Goal: Communication & Community: Answer question/provide support

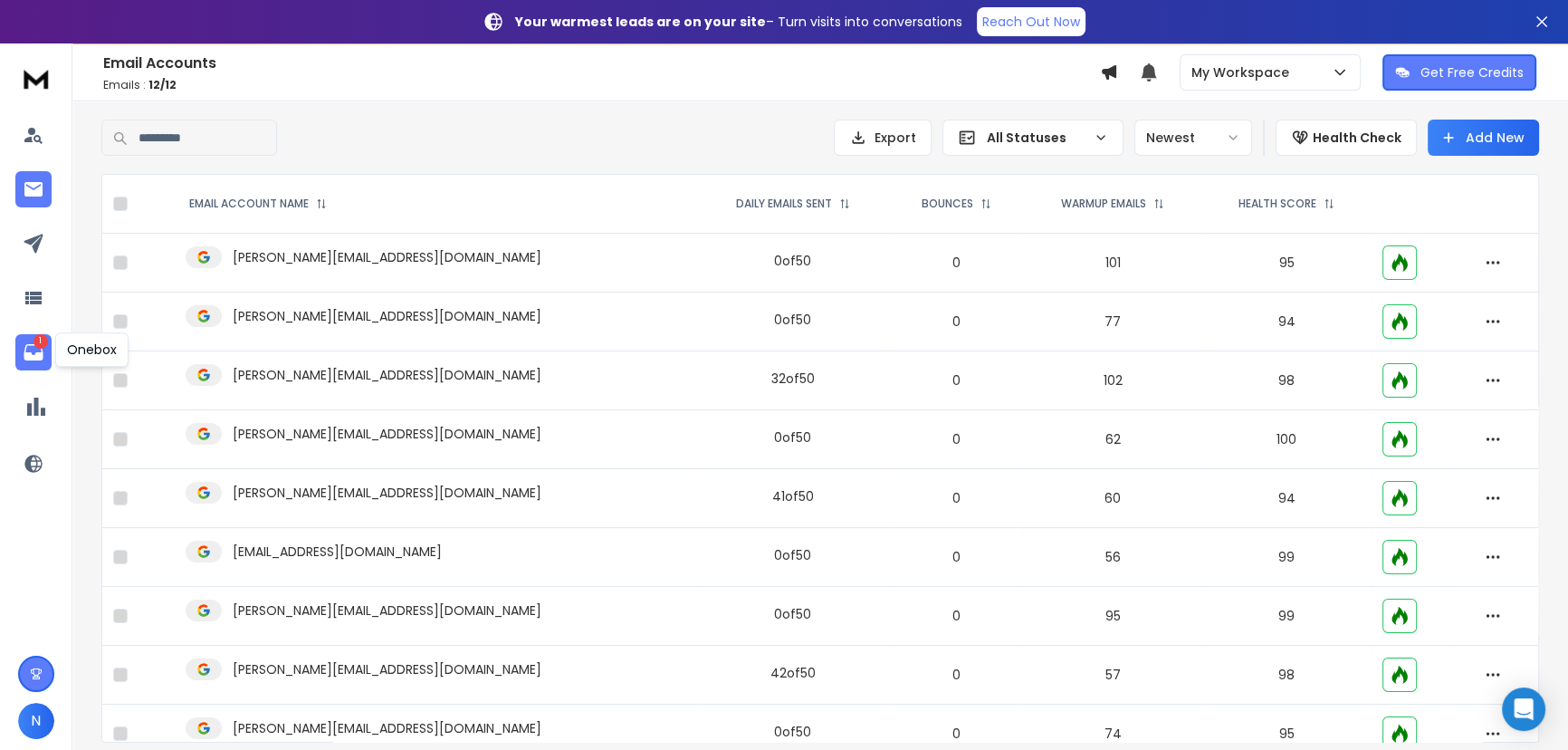
click at [26, 344] on icon at bounding box center [33, 352] width 19 height 17
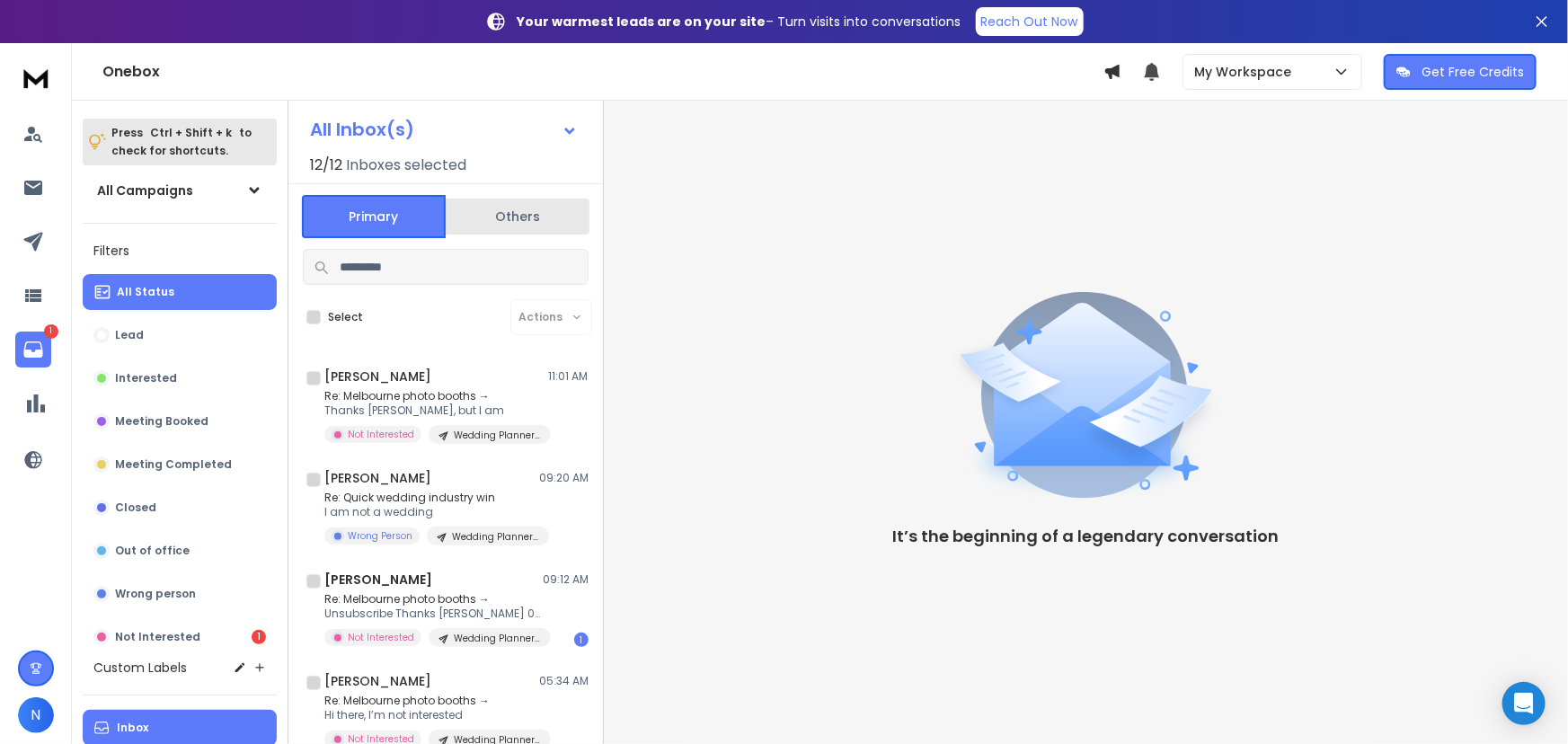
click at [151, 644] on button "Not Interested 1" at bounding box center [180, 636] width 194 height 36
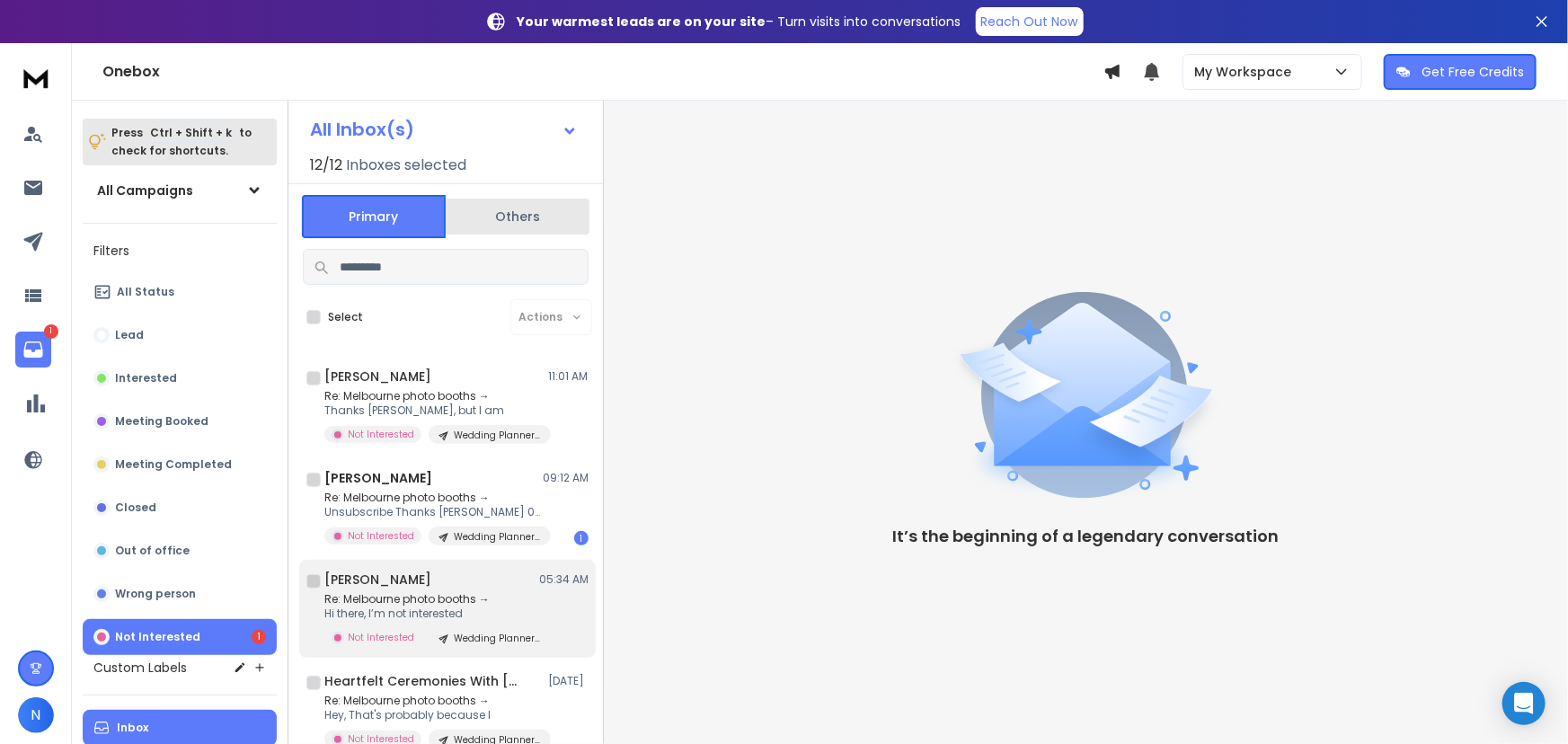
click at [414, 593] on p "Re: Melbourne photo booths →" at bounding box center [433, 599] width 216 height 15
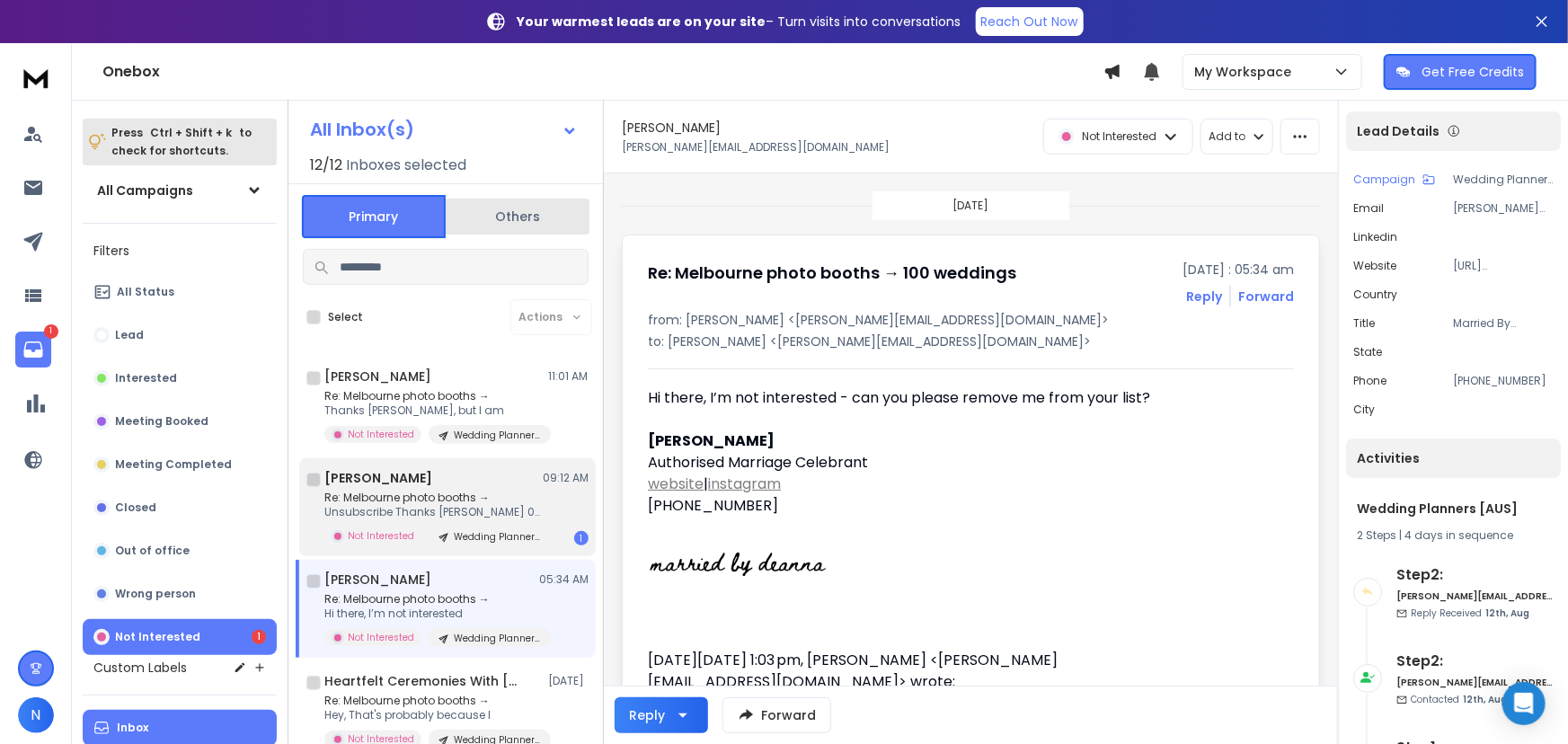
click at [470, 489] on div "[PERSON_NAME] 09:12 AM Re: Melbourne photo booths → Unsubscribe Thanks [PERSON_…" at bounding box center [457, 507] width 264 height 77
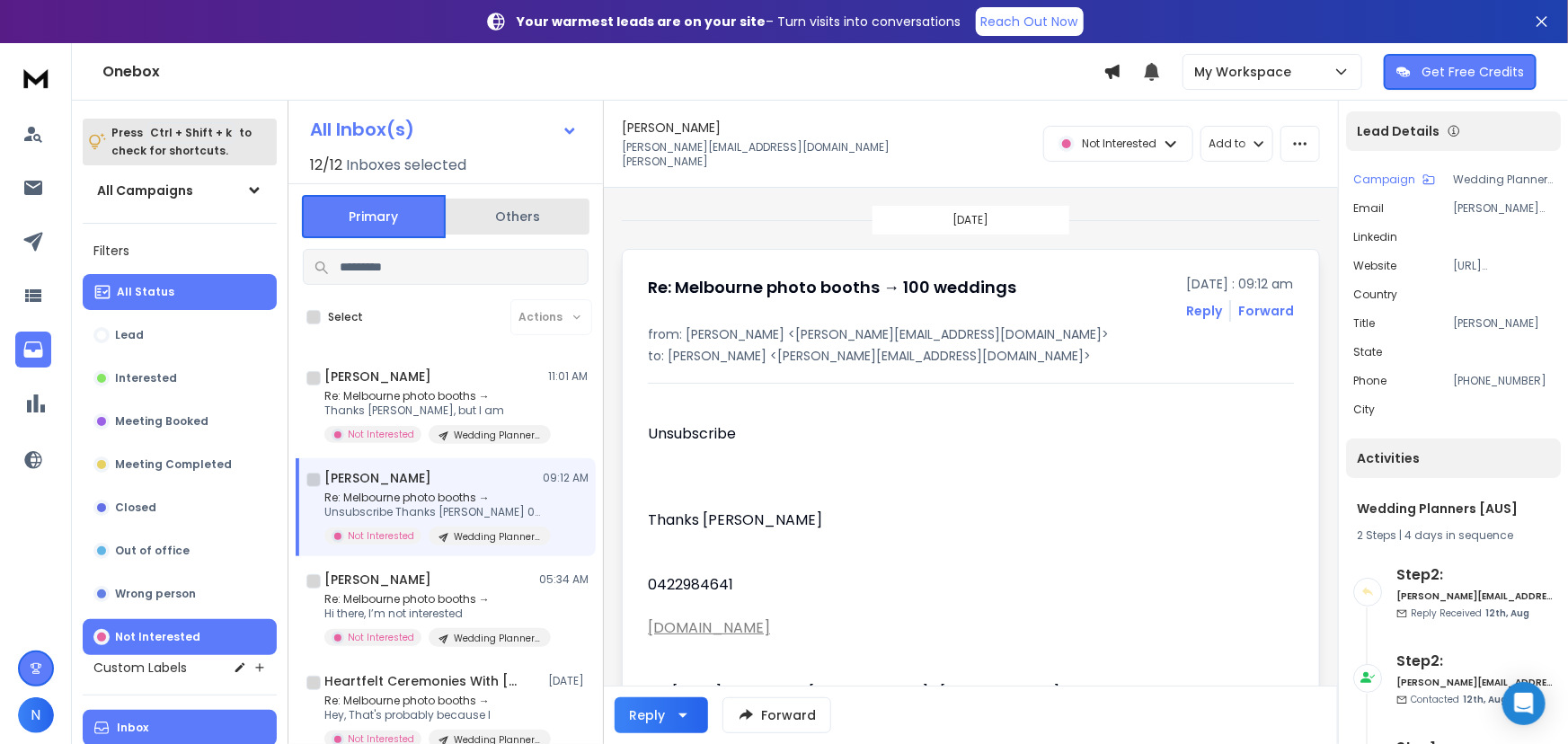
click at [168, 281] on button "All Status" at bounding box center [180, 291] width 194 height 36
click at [168, 281] on div "All Status Lead Interested Meeting Booked Meeting Completed Closed Out of offic…" at bounding box center [180, 464] width 194 height 381
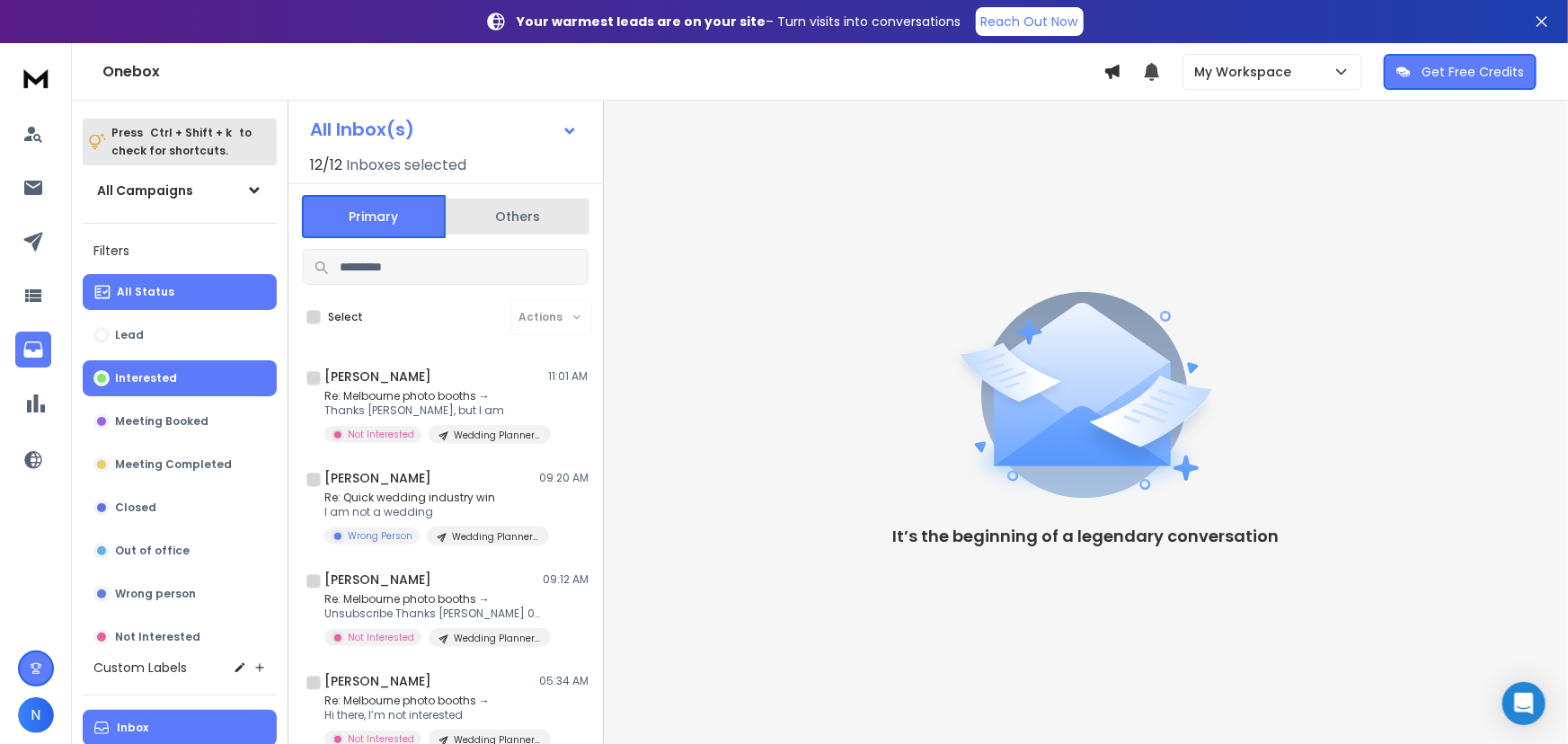
click at [176, 387] on button "Interested" at bounding box center [180, 378] width 194 height 36
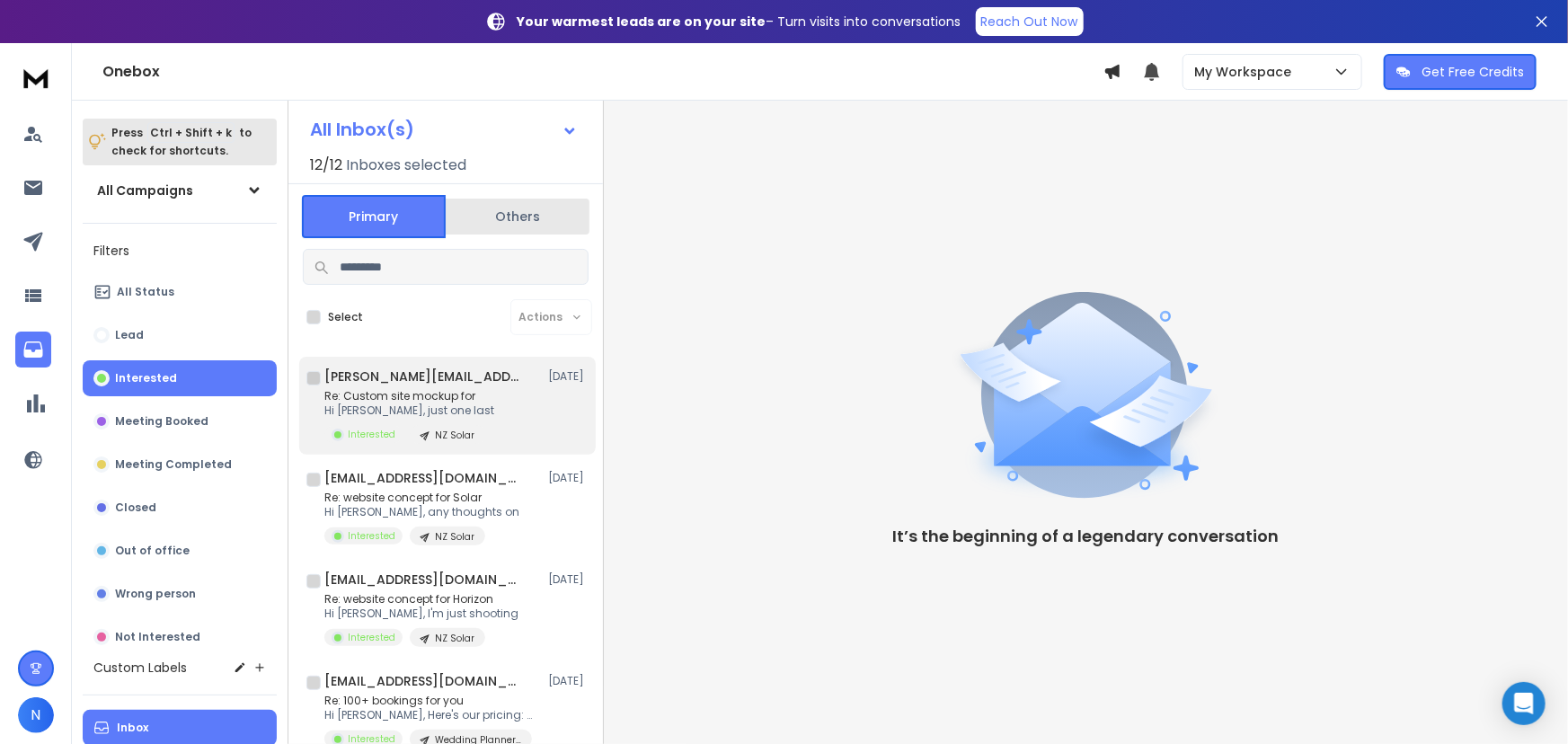
click at [418, 393] on p "Re: Custom site mockup for" at bounding box center [410, 396] width 170 height 15
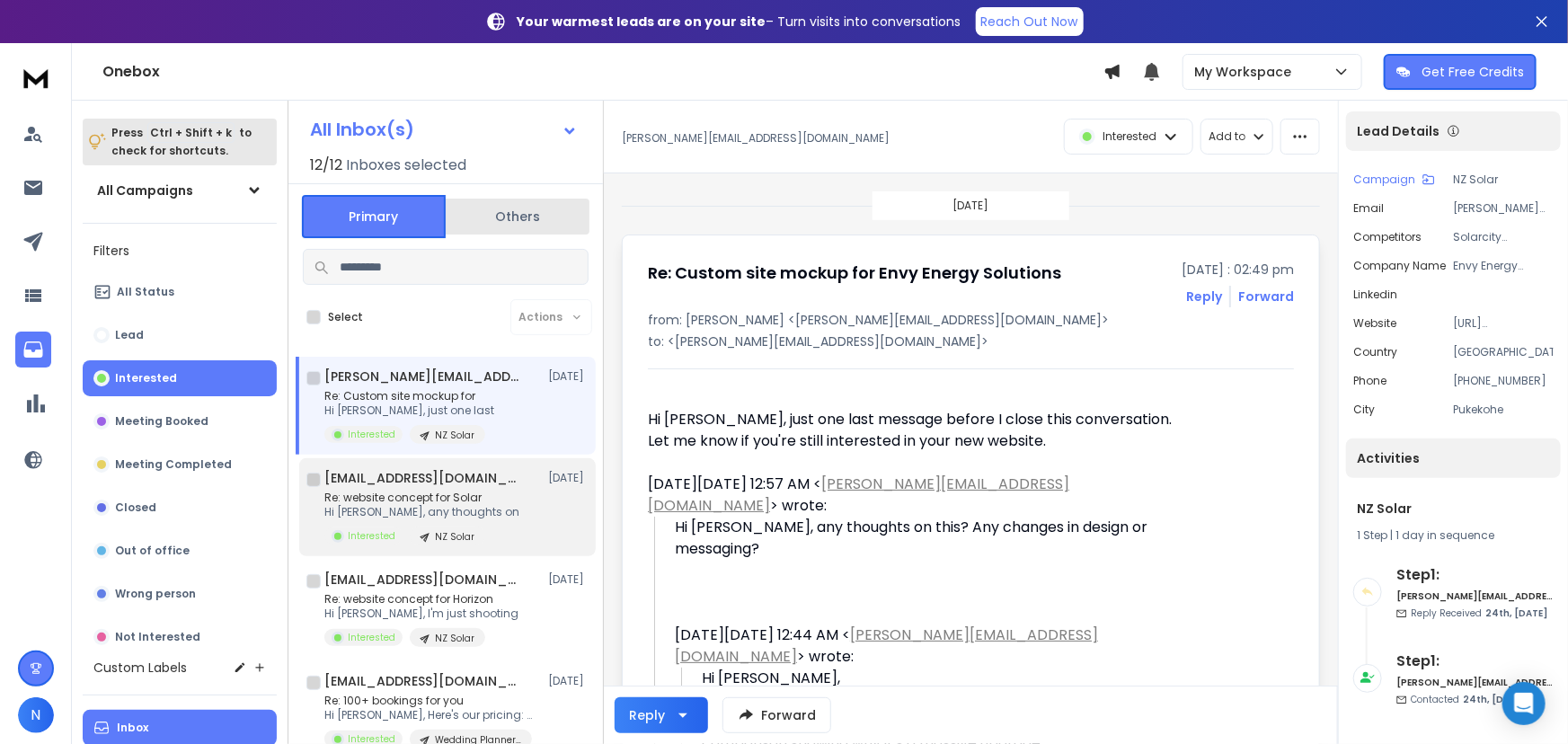
click at [398, 476] on h1 "[EMAIL_ADDRESS][DOMAIN_NAME]" at bounding box center [423, 478] width 197 height 18
click at [399, 476] on h1 "[EMAIL_ADDRESS][DOMAIN_NAME]" at bounding box center [423, 478] width 197 height 18
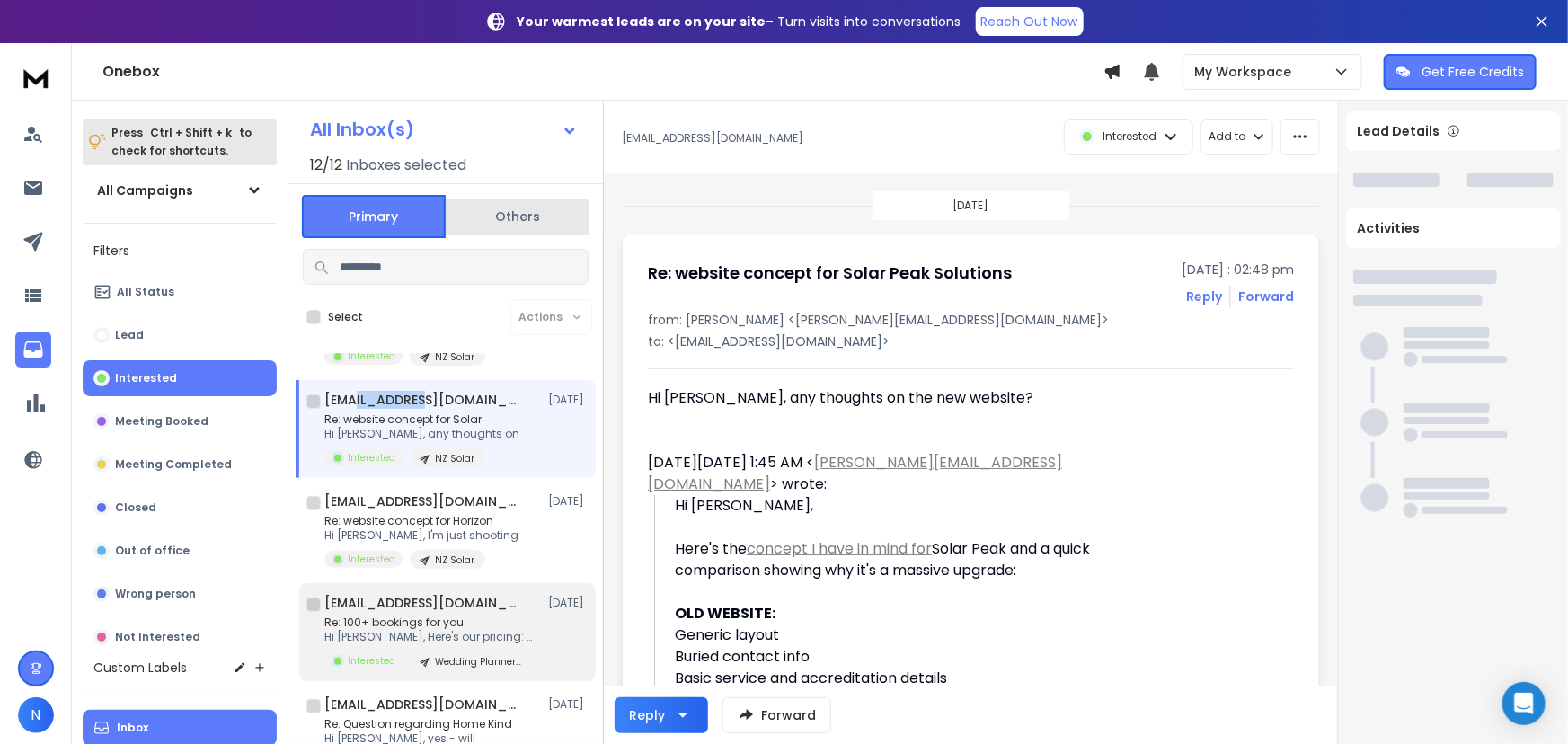
scroll to position [81, 0]
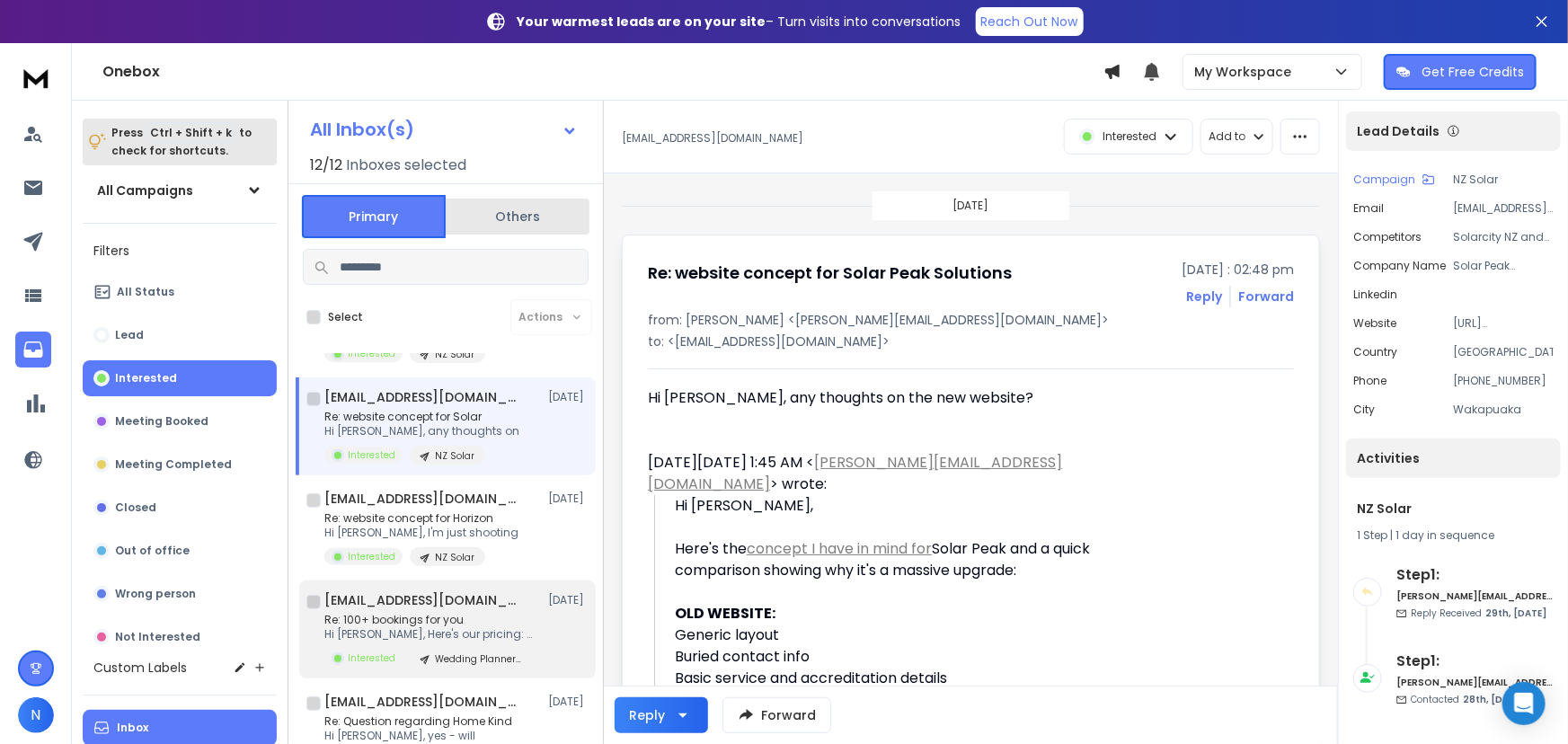
click at [399, 627] on p "Hi [PERSON_NAME], Here's our pricing: Complete Package" at bounding box center [433, 634] width 216 height 15
click at [398, 627] on p "Hi [PERSON_NAME], Here's our pricing: Complete Package" at bounding box center [433, 634] width 216 height 15
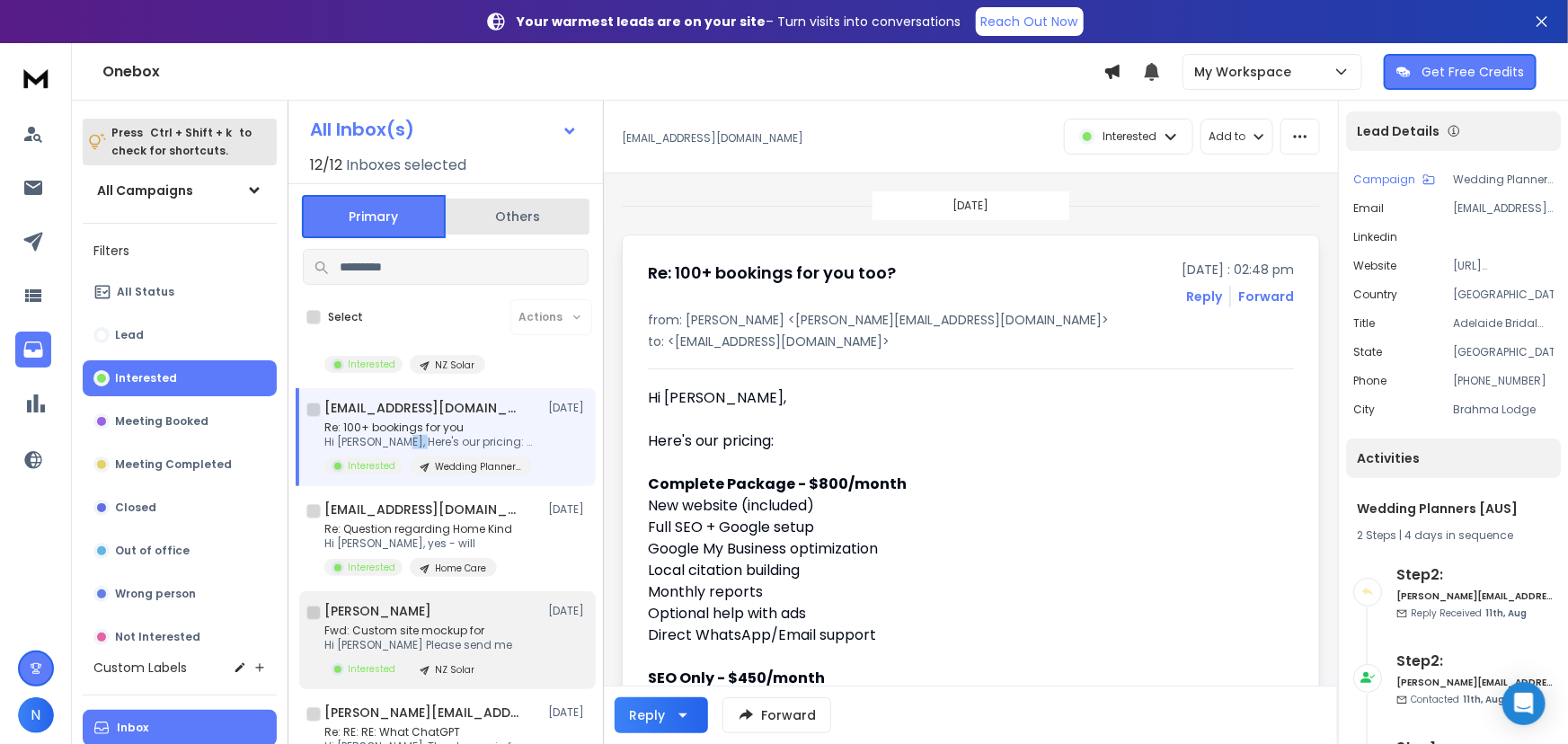
scroll to position [326, 0]
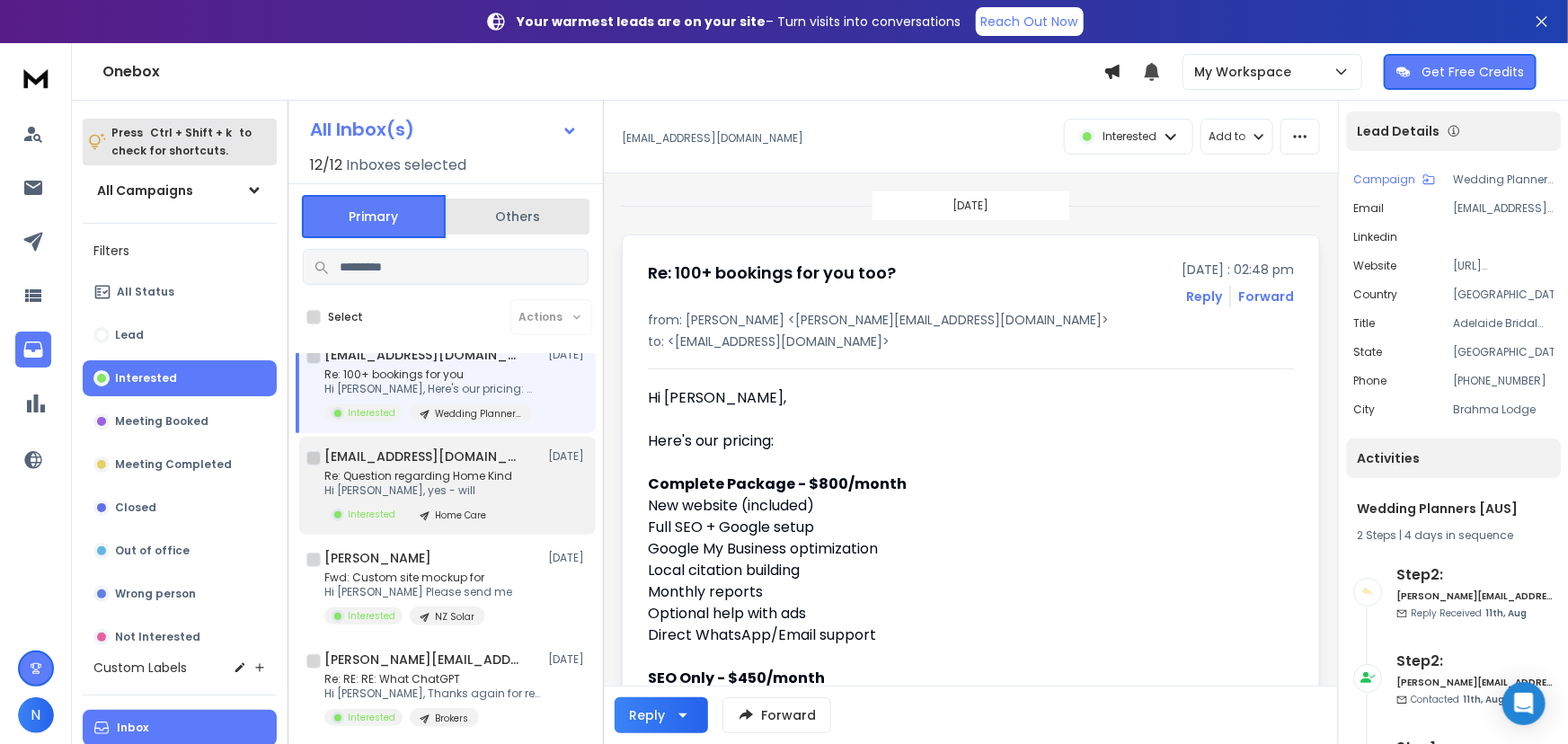
click at [436, 472] on p "Re: Question regarding Home Kind" at bounding box center [419, 477] width 188 height 15
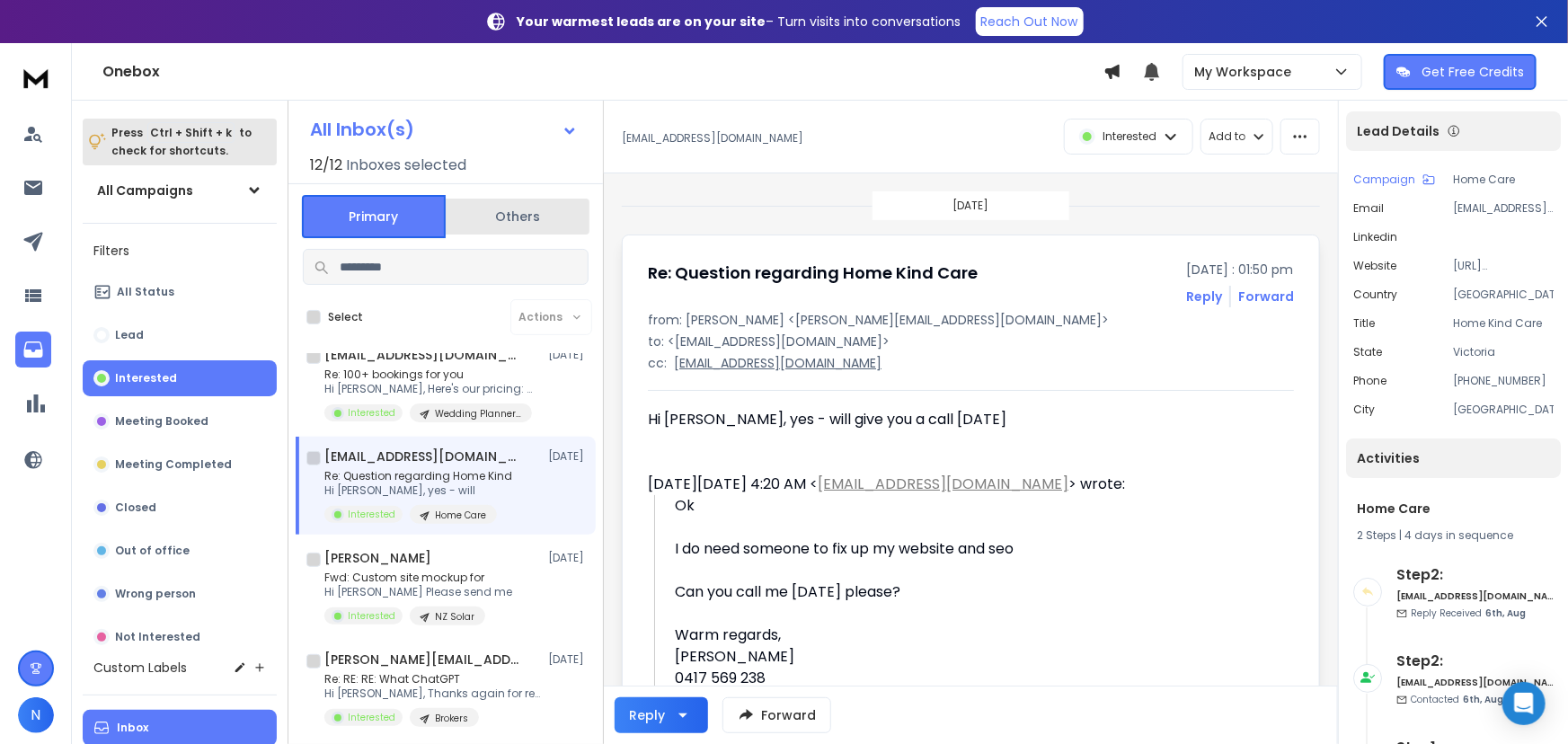
click at [656, 715] on div "Reply" at bounding box center [647, 714] width 36 height 18
